Goal: Task Accomplishment & Management: Manage account settings

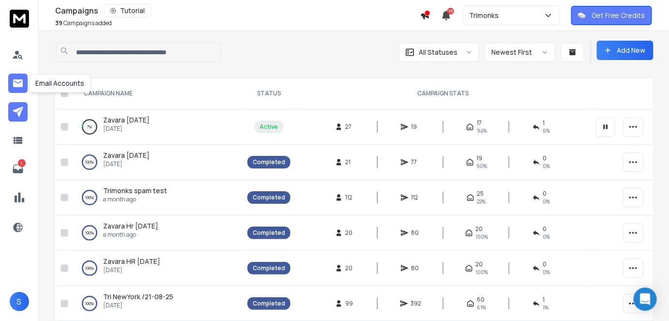
click at [22, 78] on icon at bounding box center [18, 83] width 12 height 12
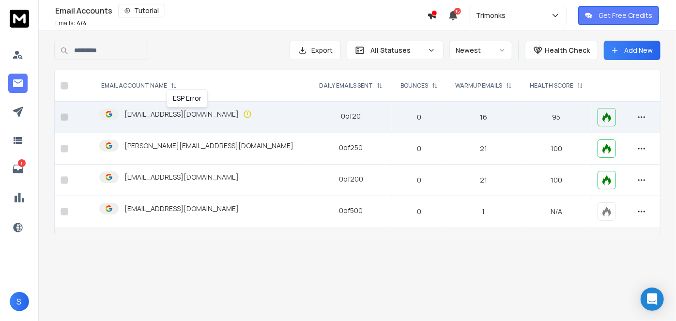
click at [242, 117] on icon at bounding box center [247, 114] width 10 height 10
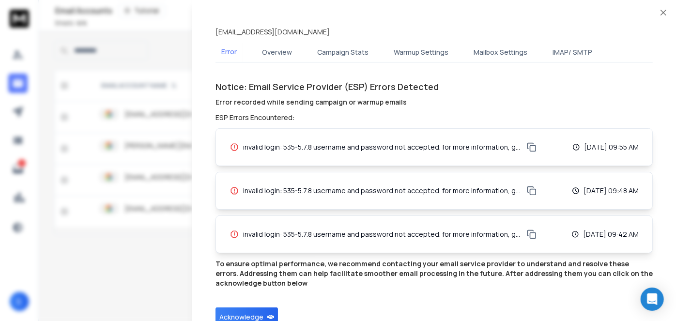
click at [500, 46] on button "Mailbox Settings" at bounding box center [500, 52] width 65 height 21
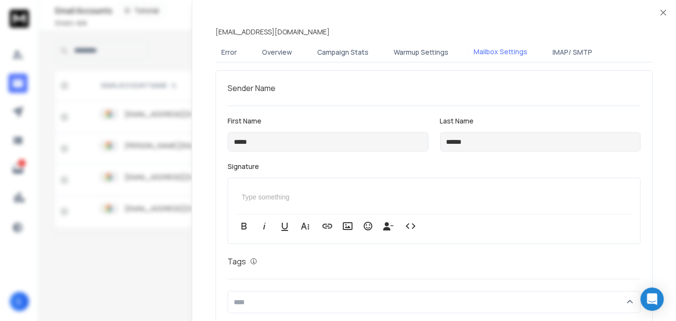
click at [570, 49] on button "IMAP/ SMTP" at bounding box center [571, 52] width 51 height 21
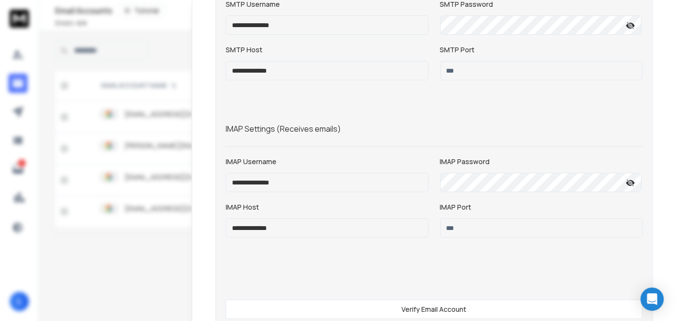
scroll to position [233, 0]
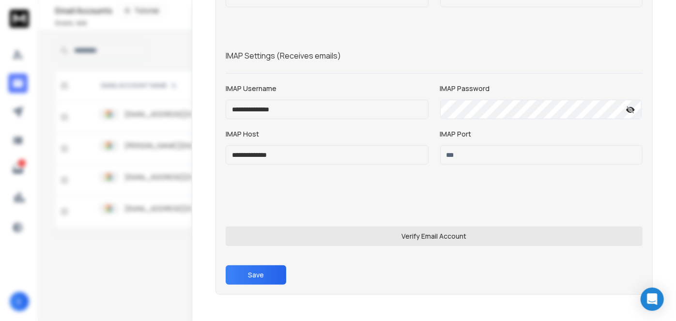
click at [423, 230] on button "Verify Email Account" at bounding box center [434, 236] width 417 height 19
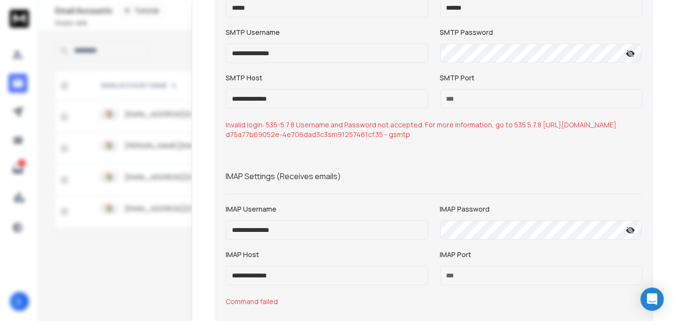
scroll to position [133, 0]
click at [627, 229] on icon at bounding box center [630, 230] width 7 height 7
click at [629, 229] on icon at bounding box center [630, 229] width 3 height 3
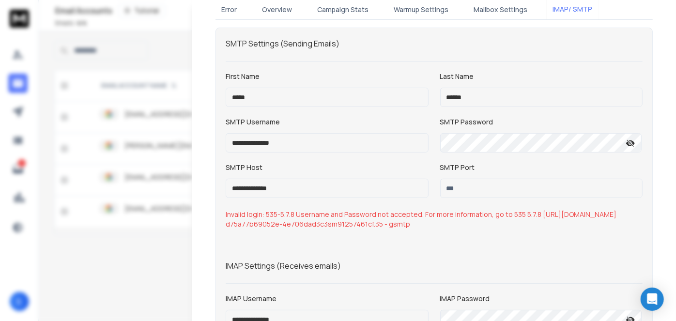
scroll to position [27, 0]
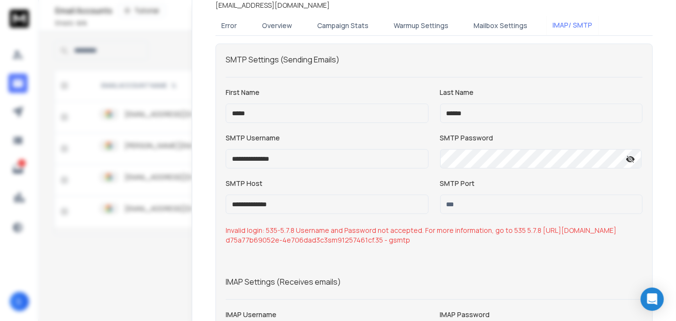
click at [629, 161] on icon at bounding box center [630, 159] width 9 height 9
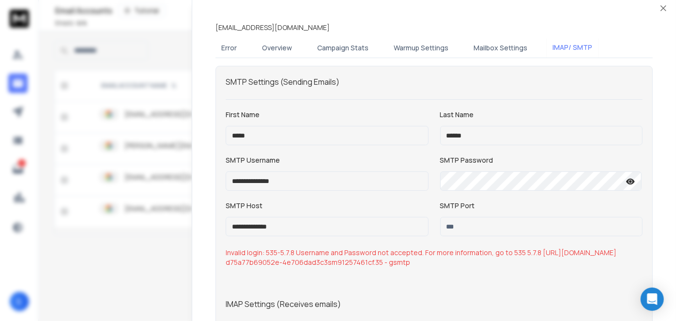
scroll to position [0, 0]
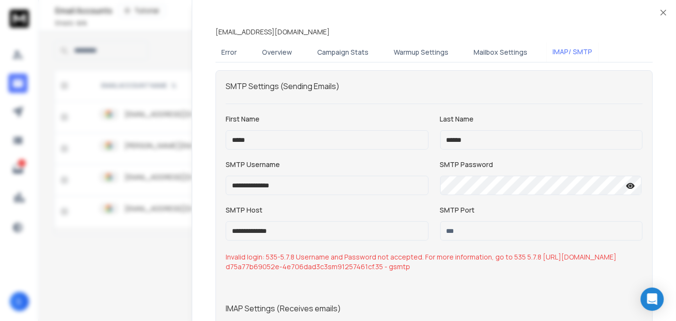
click at [499, 52] on button "Mailbox Settings" at bounding box center [500, 52] width 65 height 21
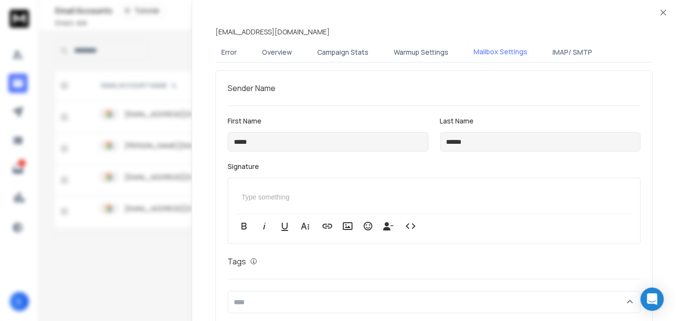
click at [566, 48] on button "IMAP/ SMTP" at bounding box center [571, 52] width 51 height 21
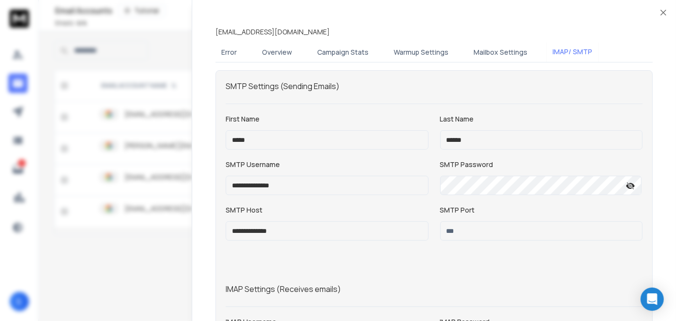
click at [626, 184] on icon at bounding box center [630, 186] width 9 height 6
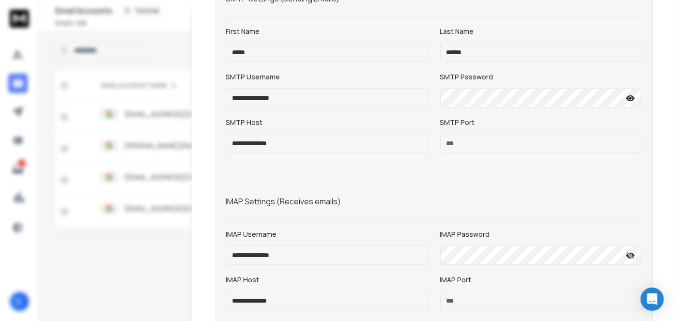
scroll to position [233, 0]
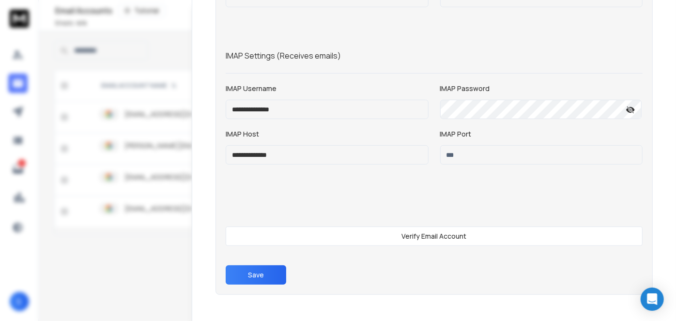
click at [631, 106] on icon at bounding box center [630, 110] width 9 height 9
click at [263, 275] on button "Save" at bounding box center [256, 274] width 61 height 19
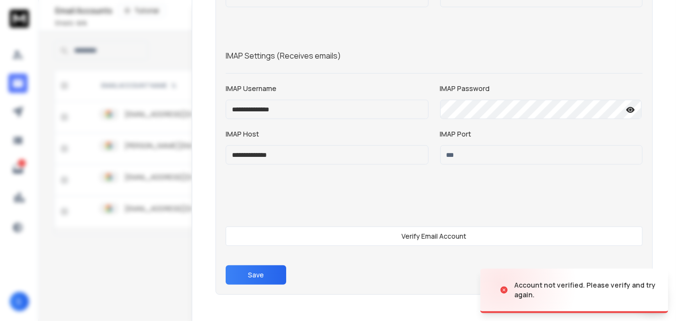
click at [261, 275] on button "Save" at bounding box center [256, 274] width 61 height 19
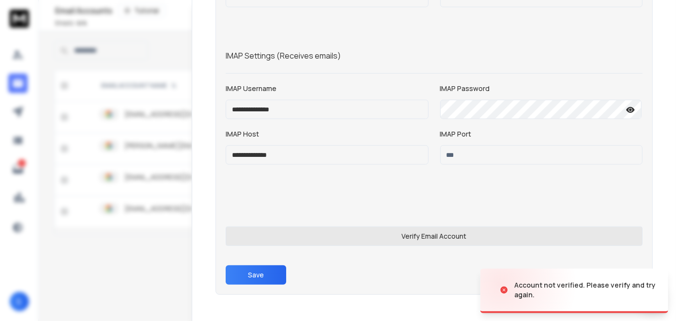
click at [434, 234] on button "Verify Email Account" at bounding box center [434, 236] width 417 height 19
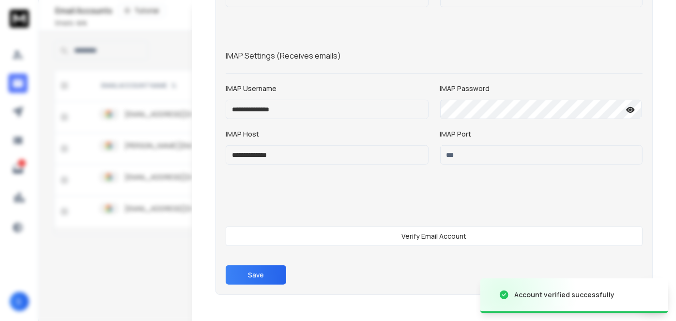
click at [269, 276] on button "Save" at bounding box center [256, 274] width 61 height 19
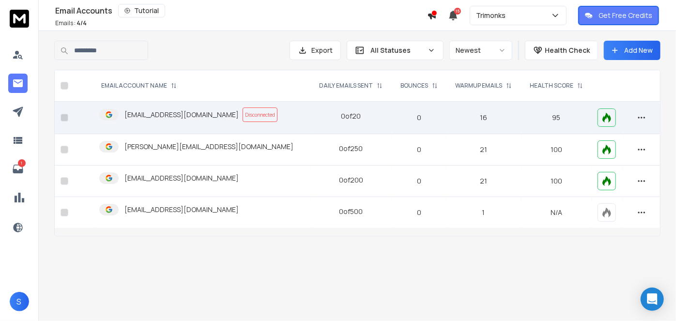
click at [242, 114] on span "Disconnected" at bounding box center [259, 114] width 35 height 15
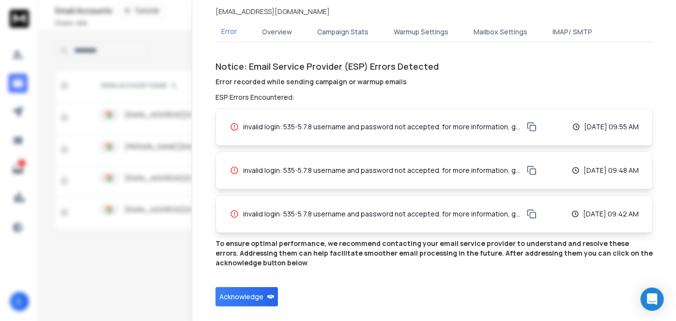
scroll to position [32, 0]
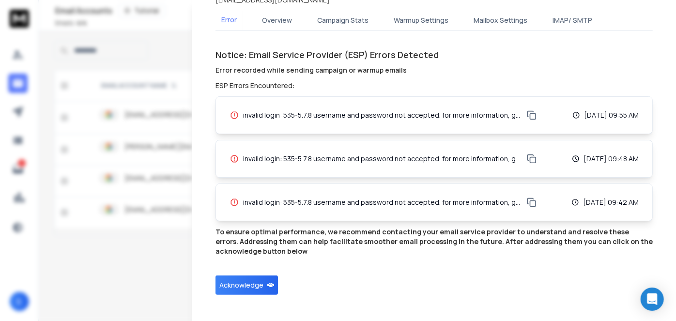
click at [258, 283] on button "Acknowledge" at bounding box center [246, 284] width 62 height 19
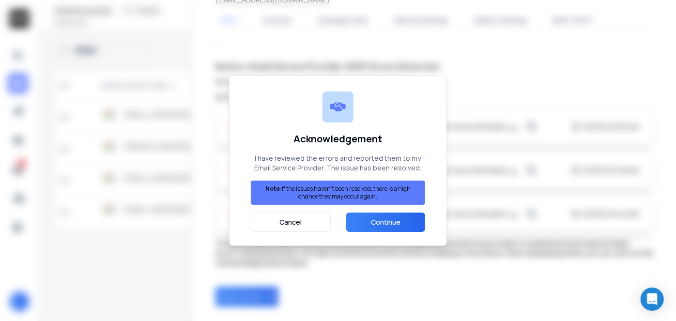
click at [396, 220] on button "Continue" at bounding box center [385, 221] width 79 height 19
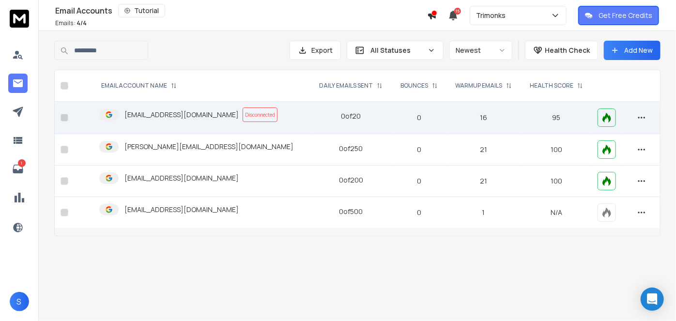
click at [171, 120] on div "shyam@zavara.io Disconnected" at bounding box center [201, 114] width 205 height 15
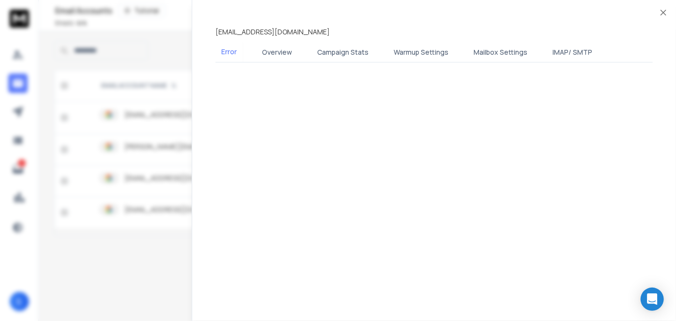
click at [231, 49] on button "Error" at bounding box center [228, 52] width 27 height 22
click at [265, 51] on button "Overview" at bounding box center [277, 52] width 42 height 21
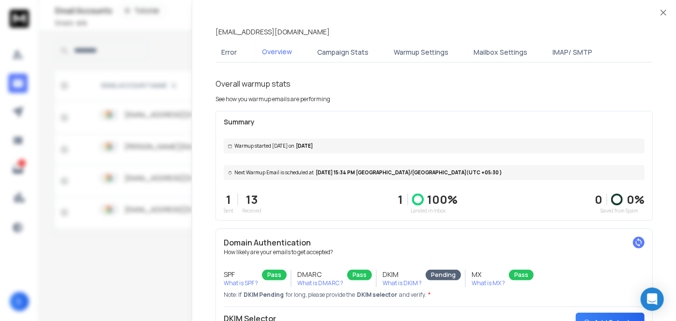
click at [345, 47] on button "Campaign Stats" at bounding box center [342, 52] width 63 height 21
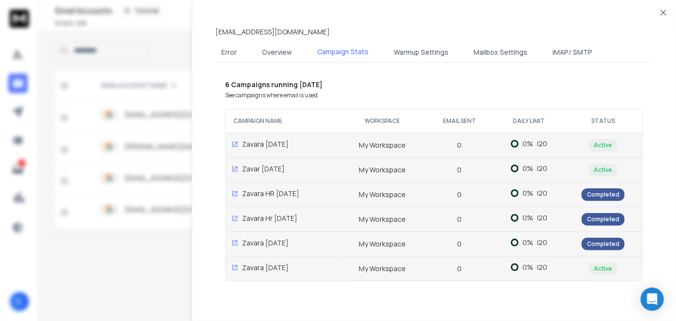
click at [411, 45] on button "Warmup Settings" at bounding box center [421, 52] width 66 height 21
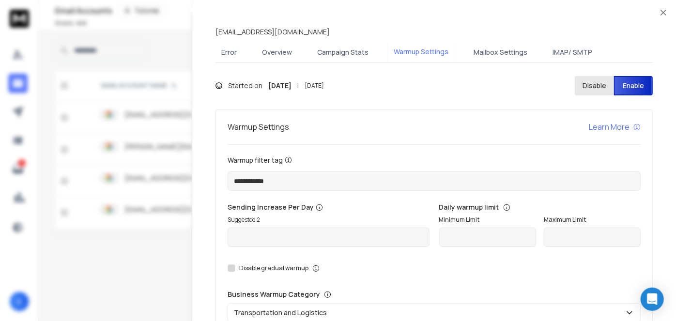
click at [502, 50] on button "Mailbox Settings" at bounding box center [500, 52] width 65 height 21
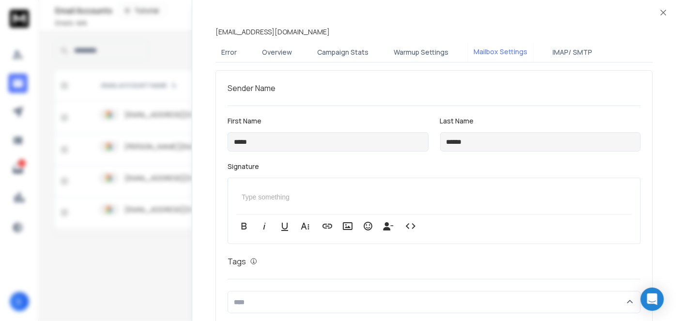
click at [575, 51] on button "IMAP/ SMTP" at bounding box center [571, 52] width 51 height 21
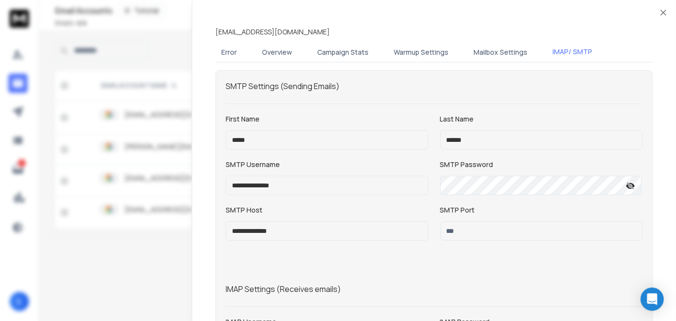
click at [627, 185] on icon at bounding box center [630, 185] width 7 height 7
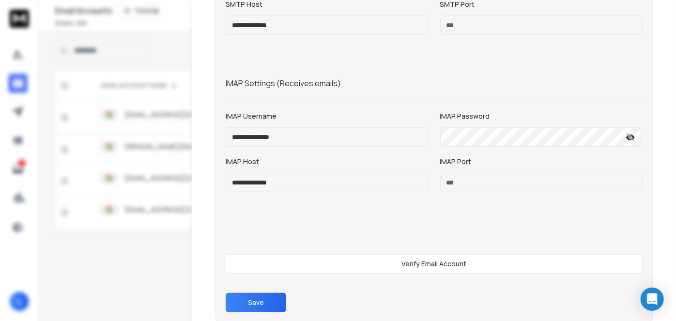
scroll to position [220, 0]
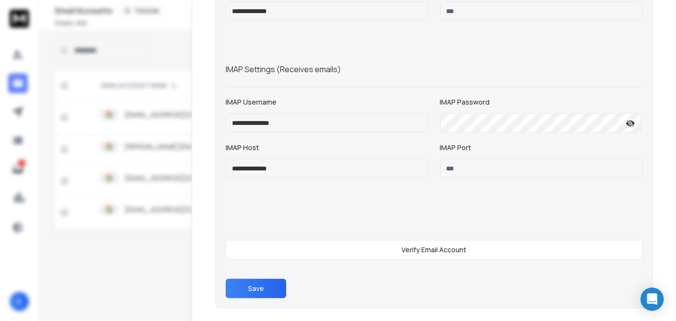
click at [273, 288] on button "Save" at bounding box center [256, 288] width 61 height 19
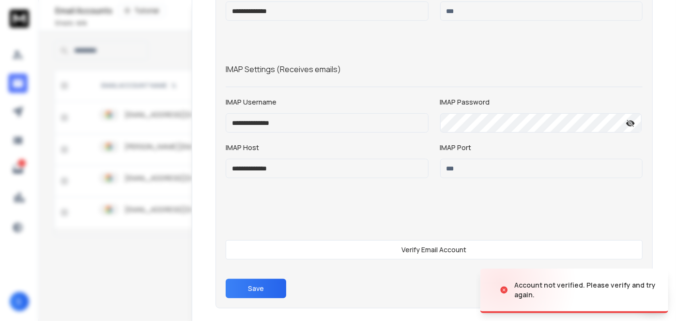
click at [459, 252] on button "Verify Email Account" at bounding box center [434, 249] width 417 height 19
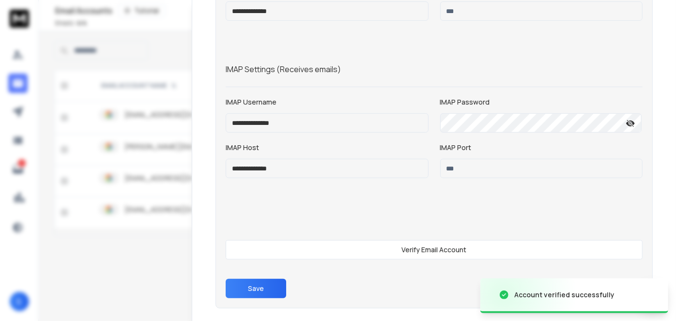
click at [253, 295] on button "Save" at bounding box center [256, 288] width 61 height 19
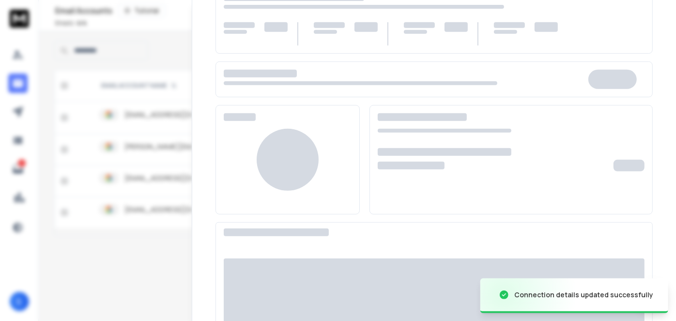
scroll to position [181, 0]
